Goal: Navigation & Orientation: Find specific page/section

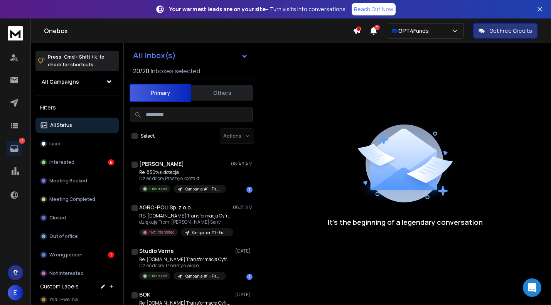
scroll to position [216, 0]
click at [12, 99] on icon at bounding box center [14, 102] width 9 height 9
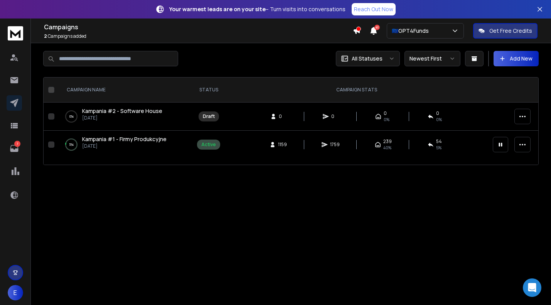
click at [17, 88] on div at bounding box center [16, 81] width 18 height 18
click at [17, 81] on icon at bounding box center [14, 80] width 8 height 6
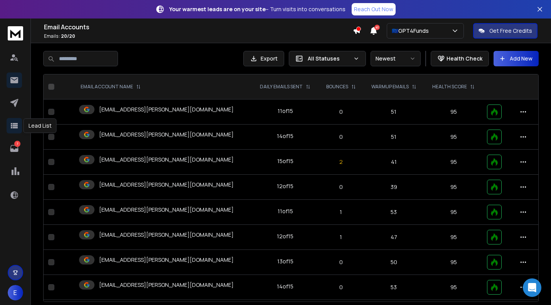
click at [16, 118] on link at bounding box center [14, 125] width 15 height 15
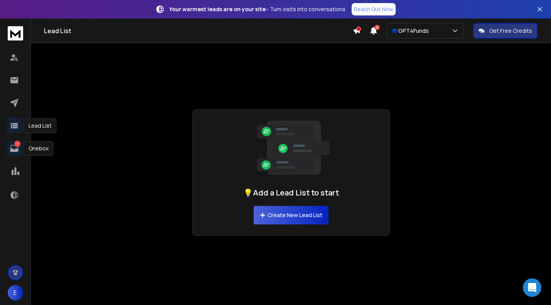
click at [12, 153] on link "7" at bounding box center [14, 148] width 15 height 15
